Goal: Task Accomplishment & Management: Manage account settings

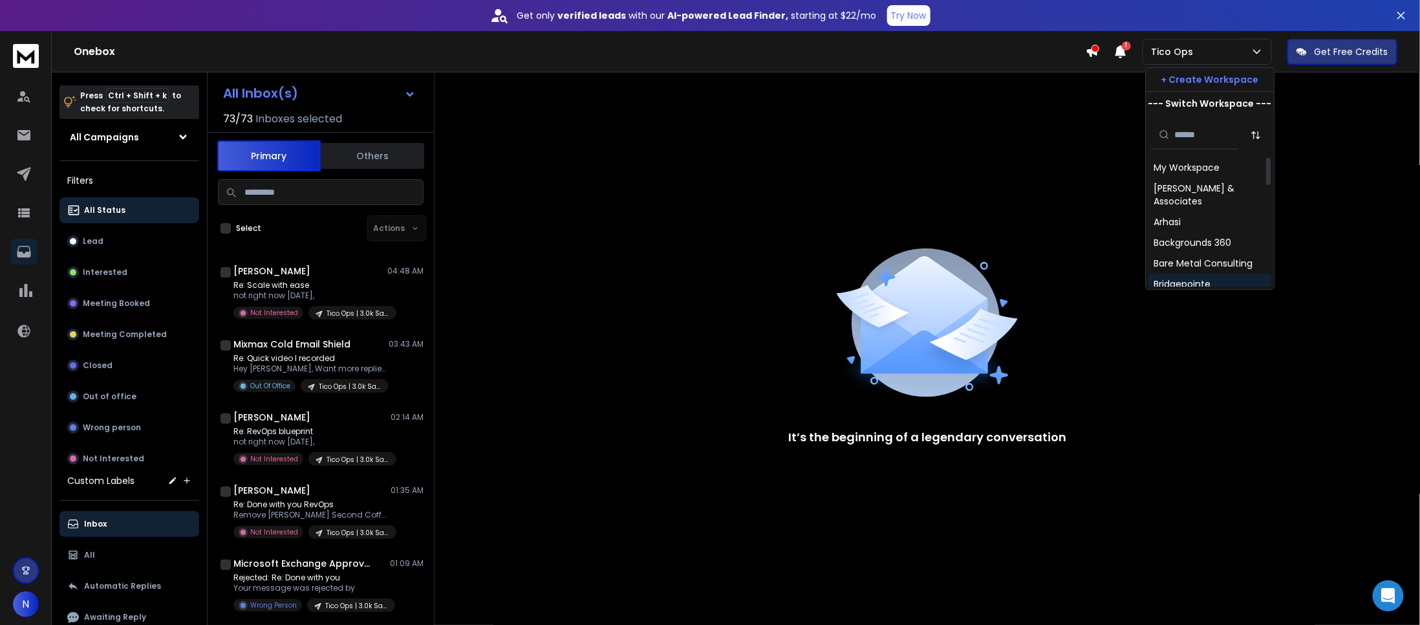
click at [1203, 273] on div "Bridgepointe Technologies" at bounding box center [1209, 290] width 123 height 34
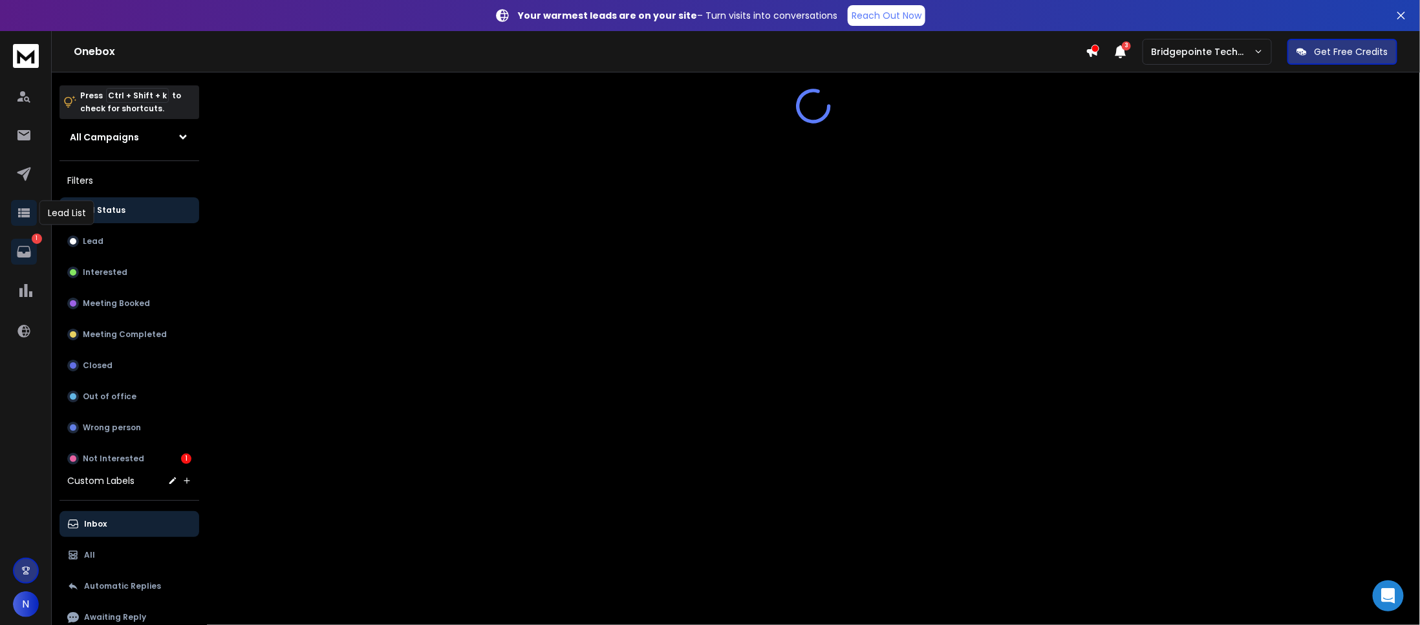
click at [26, 220] on icon at bounding box center [24, 213] width 16 height 16
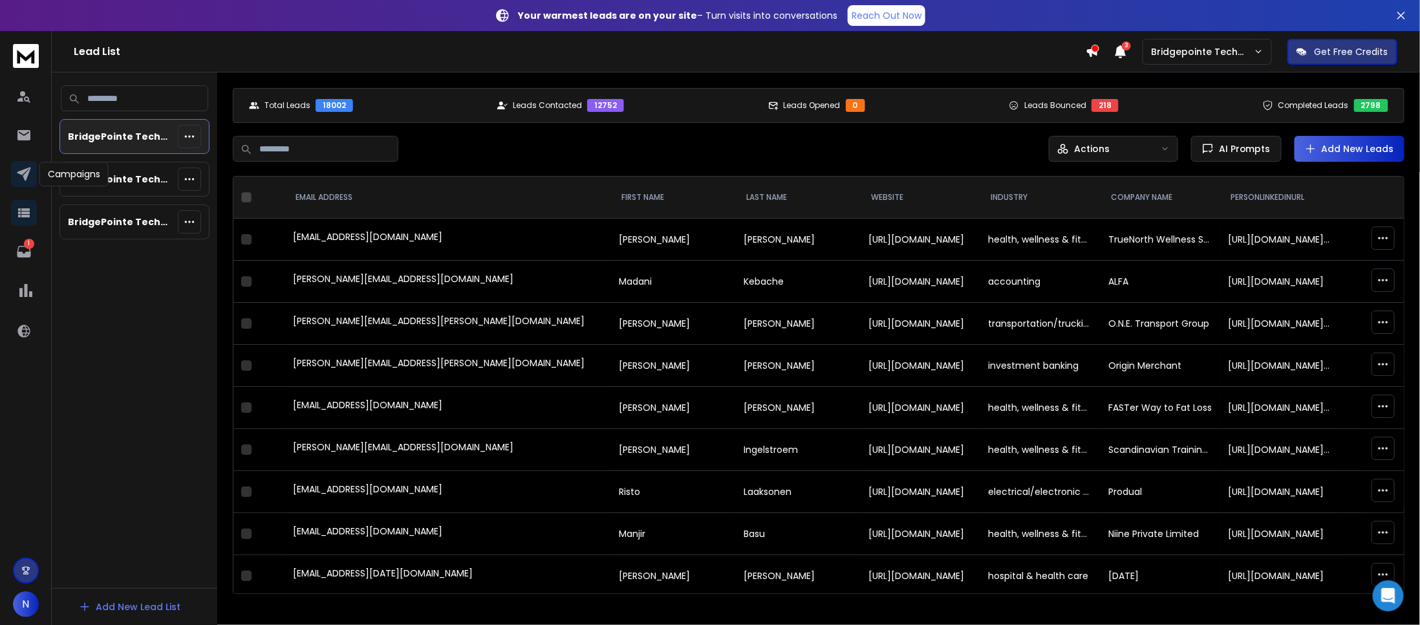
click at [28, 179] on icon at bounding box center [24, 174] width 16 height 16
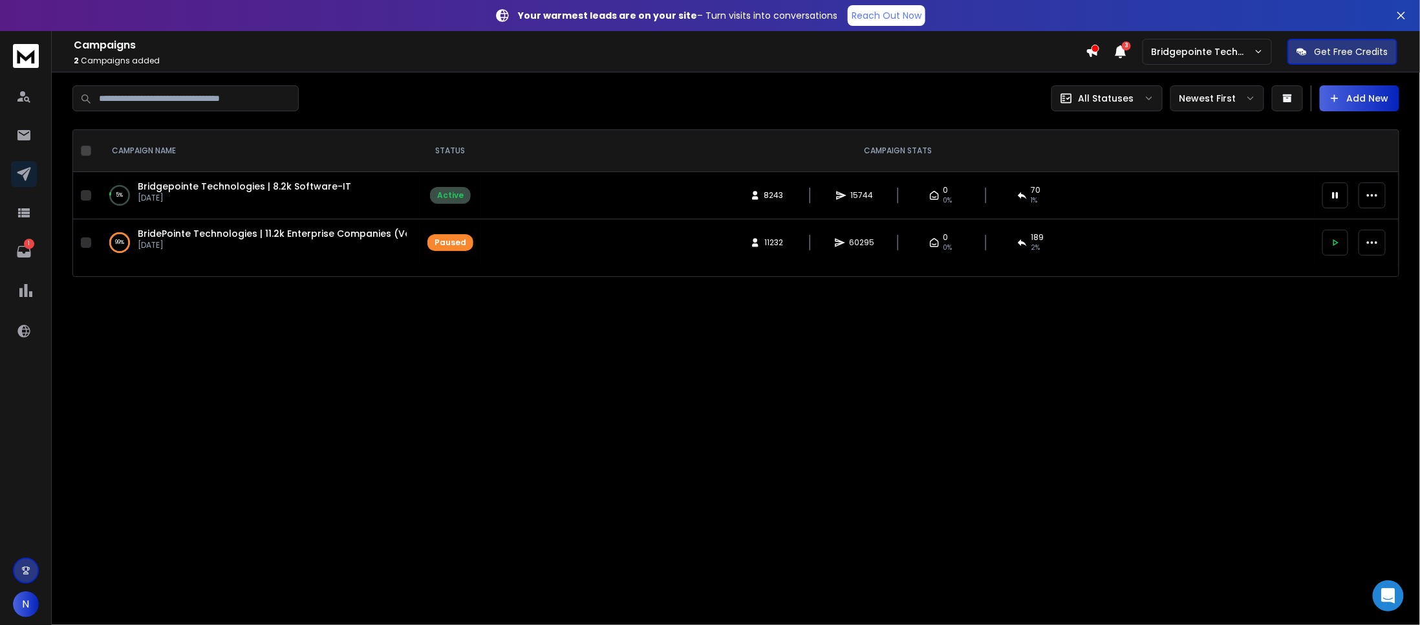
click at [396, 180] on div "5 % Bridgepointe Technologies | 8.2k Software-IT 23 days ago" at bounding box center [257, 195] width 297 height 31
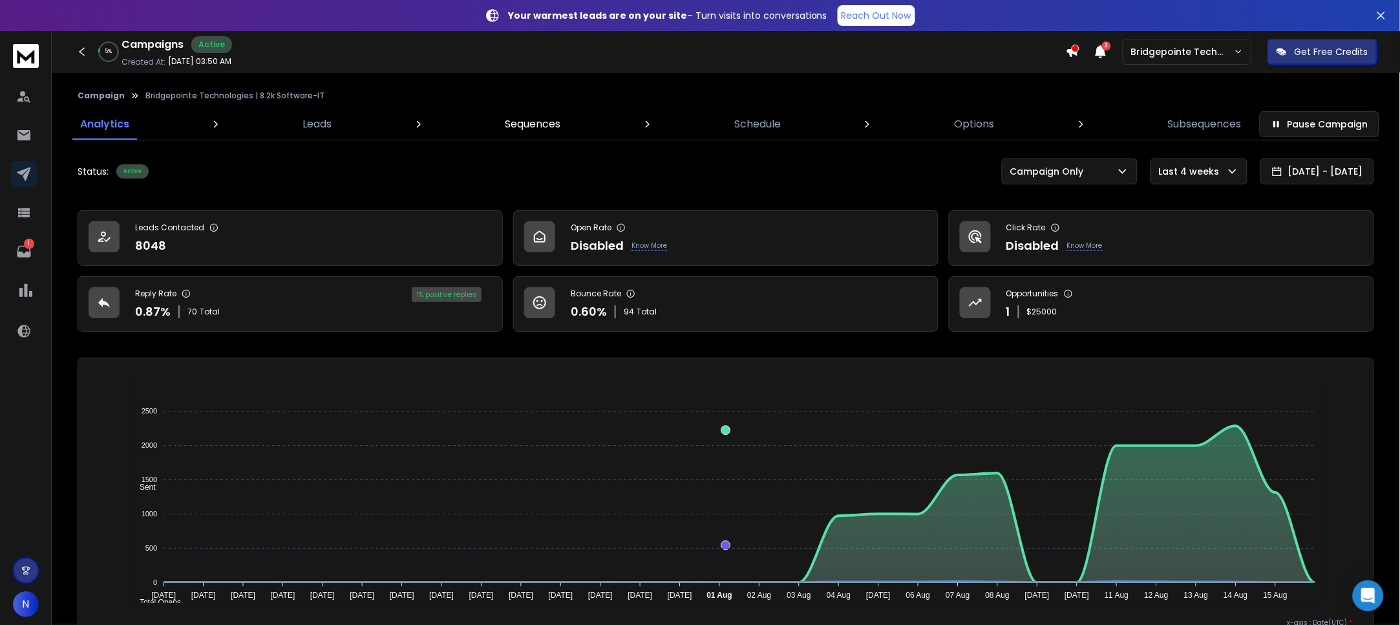
click at [546, 127] on p "Sequences" at bounding box center [534, 124] width 56 height 16
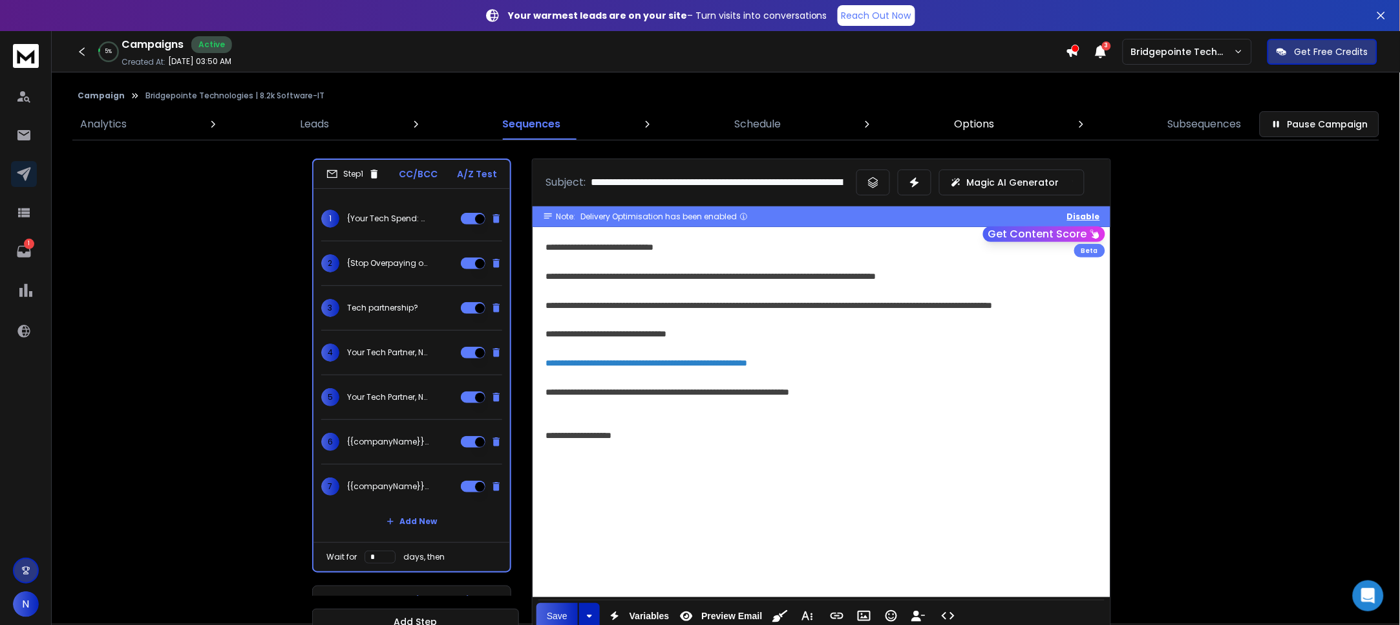
click at [974, 122] on p "Options" at bounding box center [975, 124] width 40 height 16
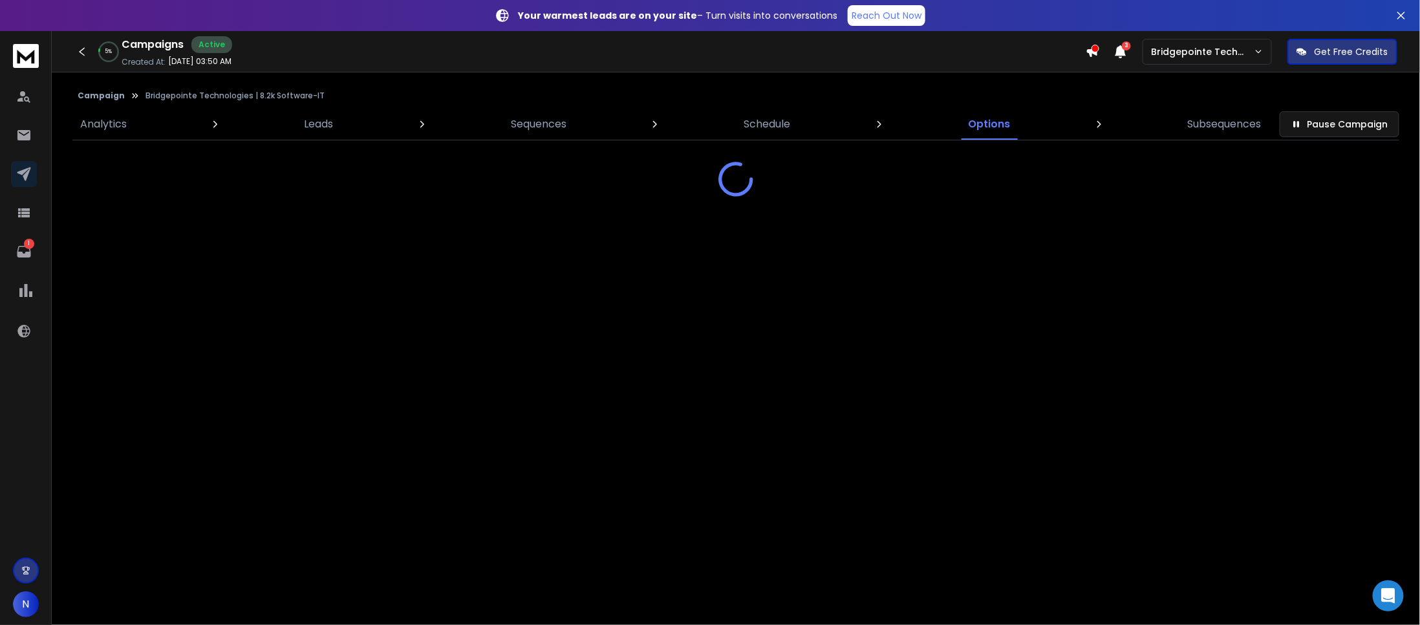
select select "*"
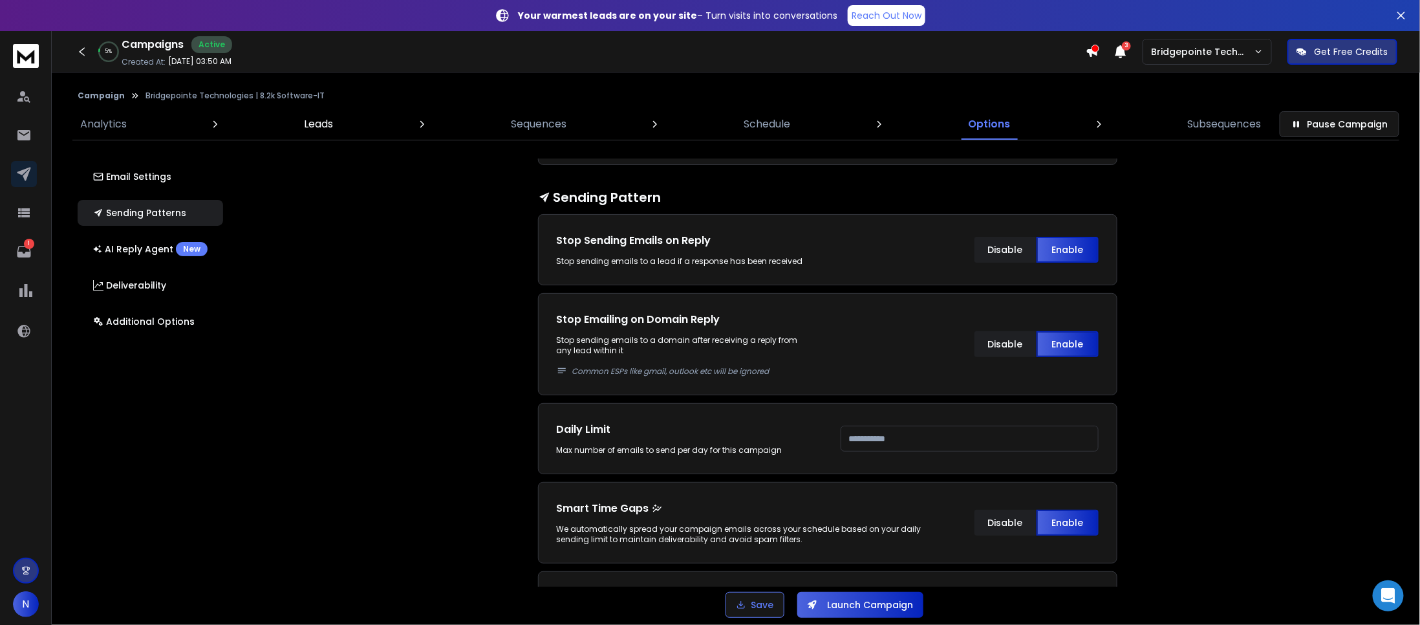
click at [322, 122] on p "Leads" at bounding box center [318, 124] width 29 height 16
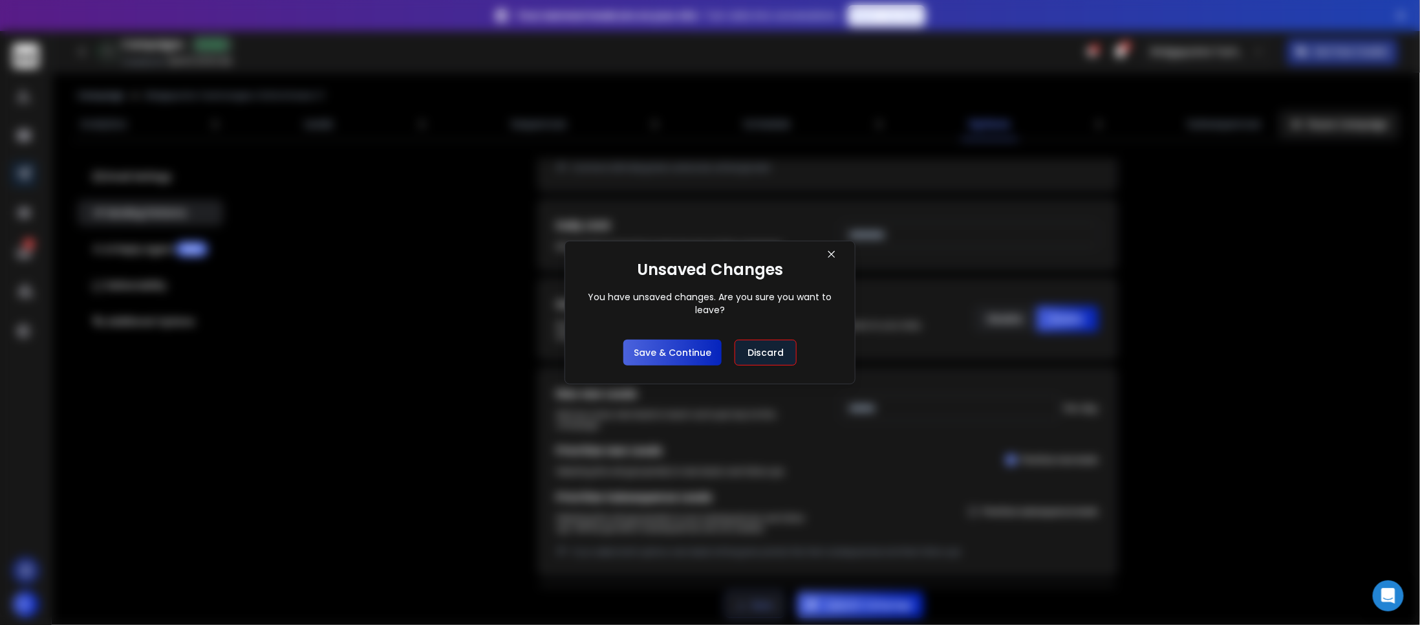
click at [757, 356] on button "Discard" at bounding box center [765, 352] width 62 height 26
